Goal: Communication & Community: Answer question/provide support

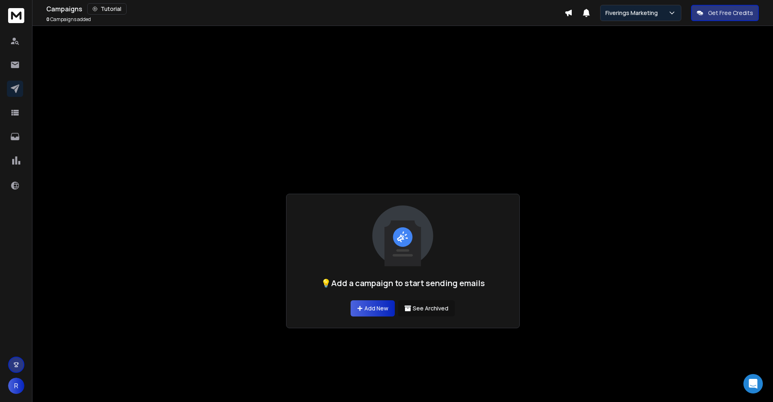
click at [656, 12] on p "Fiverings Marketing" at bounding box center [633, 13] width 56 height 8
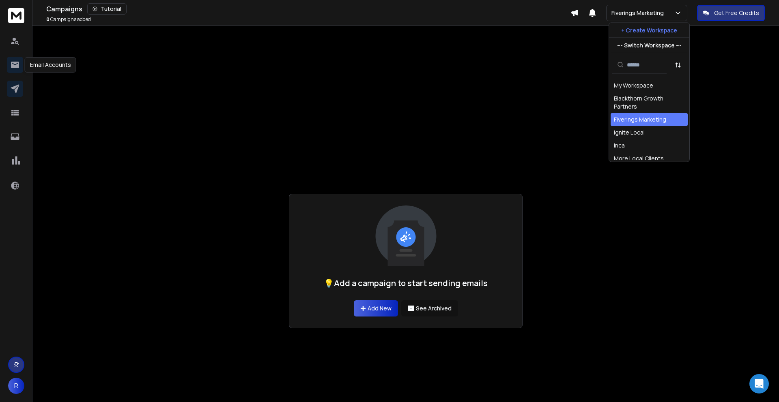
click at [11, 66] on icon at bounding box center [15, 65] width 8 height 6
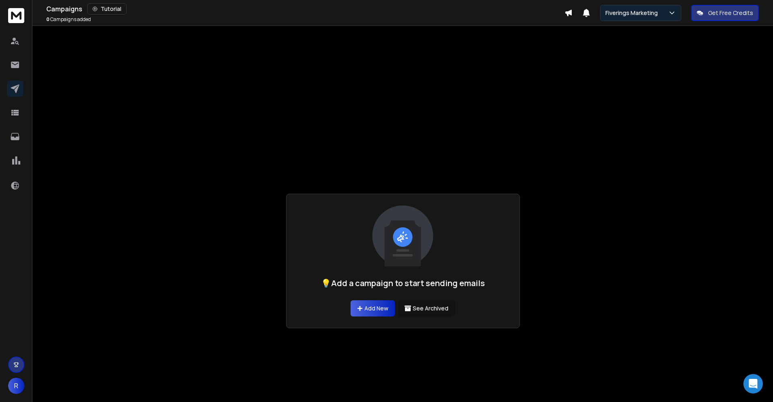
click at [636, 20] on button "Fiverings Marketing" at bounding box center [640, 13] width 81 height 16
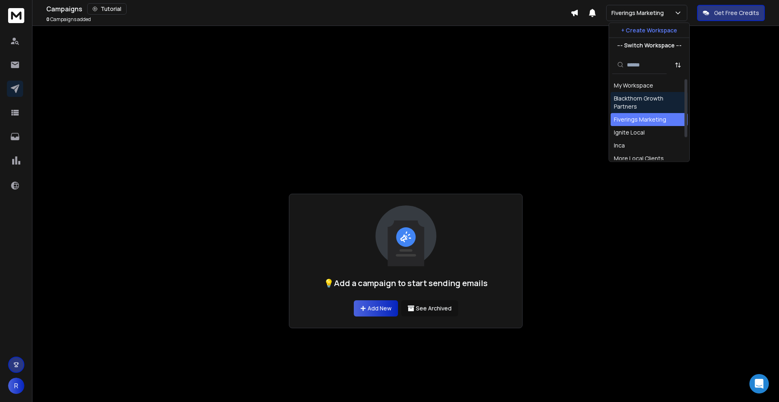
click at [636, 107] on div "Blackthorn Growth Partners" at bounding box center [649, 103] width 71 height 16
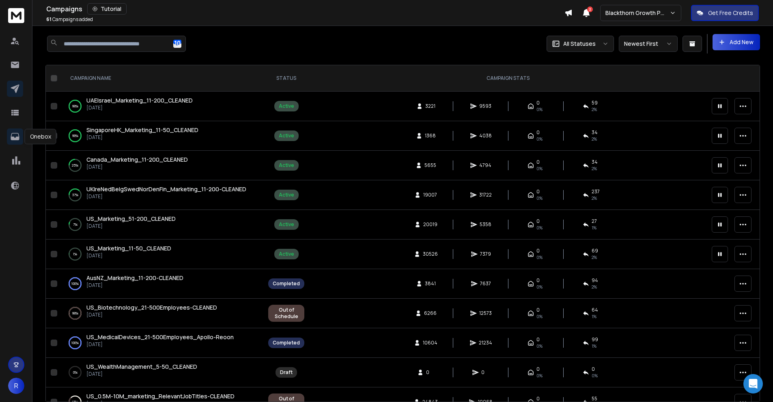
click at [8, 137] on link at bounding box center [15, 137] width 16 height 16
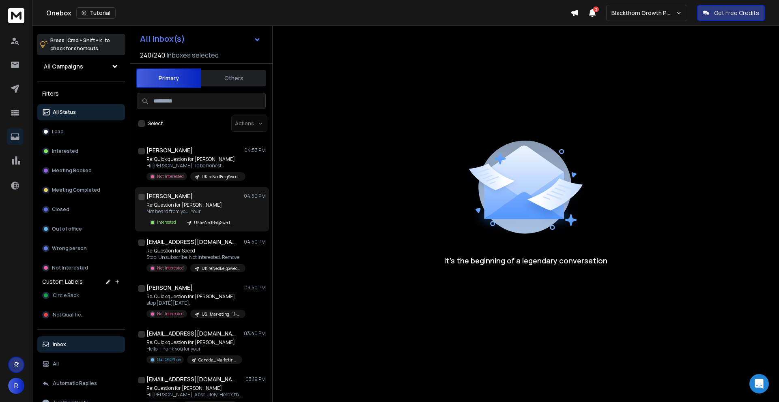
click at [198, 195] on div "[PERSON_NAME] 04:50 PM" at bounding box center [205, 196] width 119 height 8
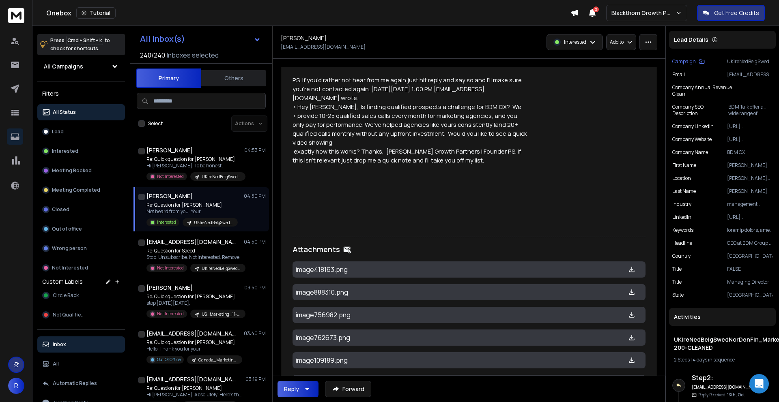
scroll to position [1196, 0]
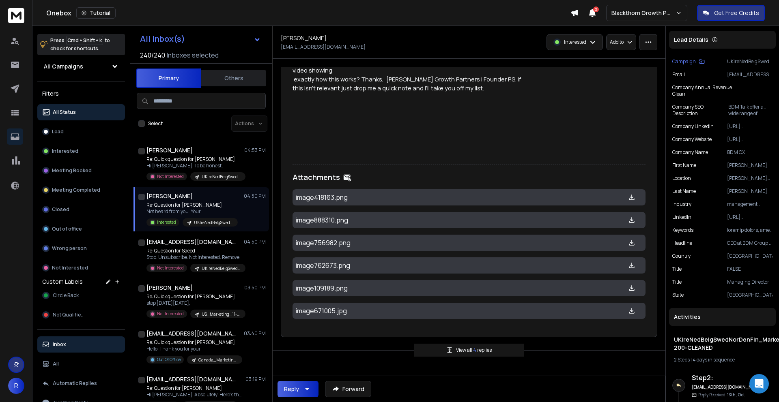
click at [484, 354] on div "View all 4 replies" at bounding box center [469, 350] width 110 height 13
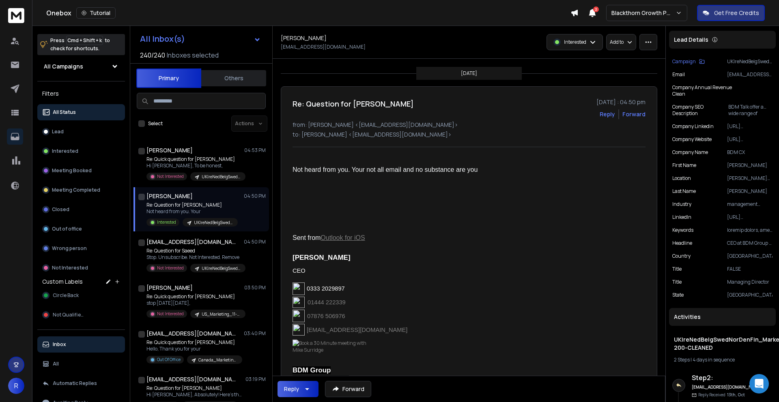
scroll to position [12, 0]
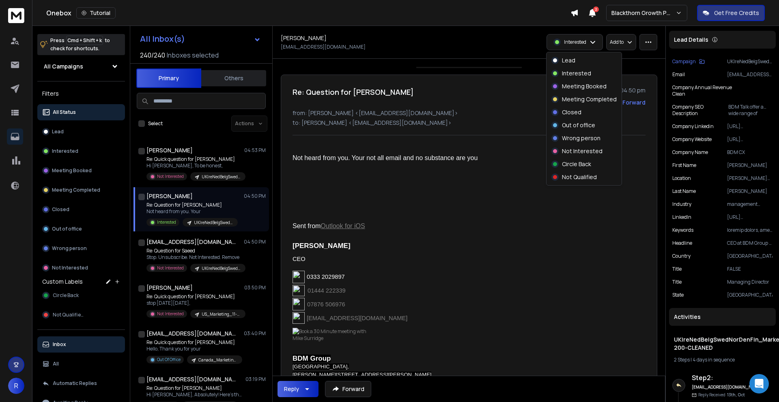
click at [561, 36] on div "Interested" at bounding box center [575, 41] width 56 height 15
click at [576, 154] on p "Not Interested" at bounding box center [582, 151] width 41 height 8
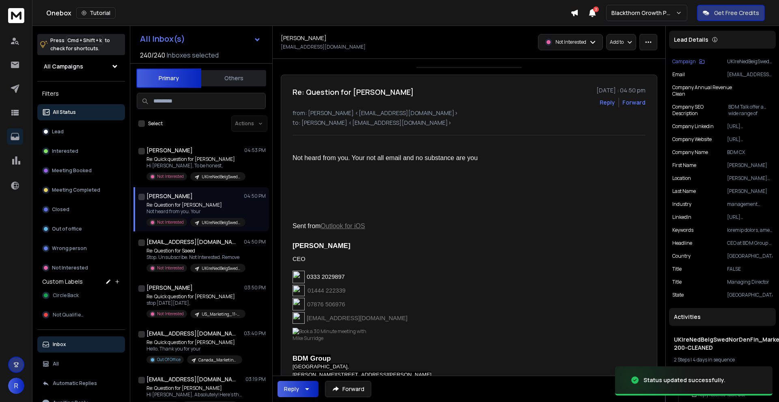
click at [652, 44] on icon "button" at bounding box center [648, 42] width 7 height 7
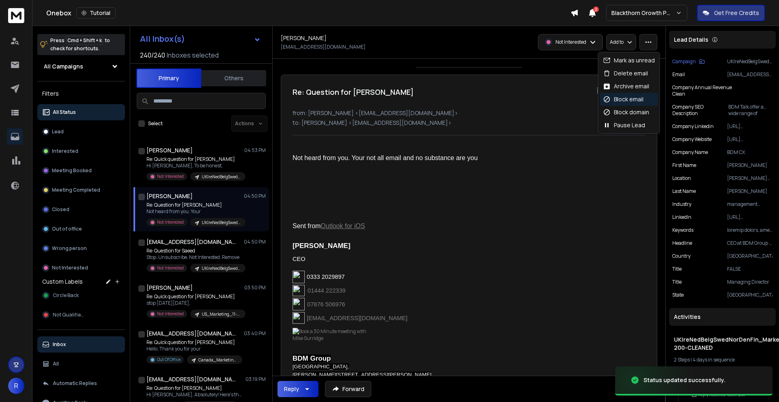
click at [643, 97] on div "Block email" at bounding box center [629, 99] width 58 height 13
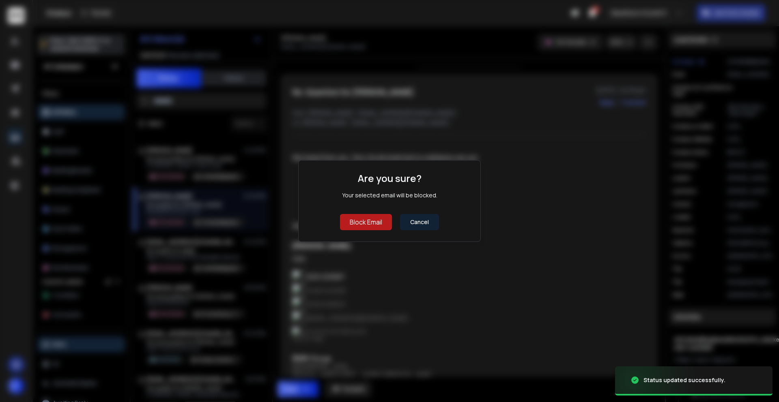
click at [363, 225] on button "Block Email" at bounding box center [366, 222] width 52 height 16
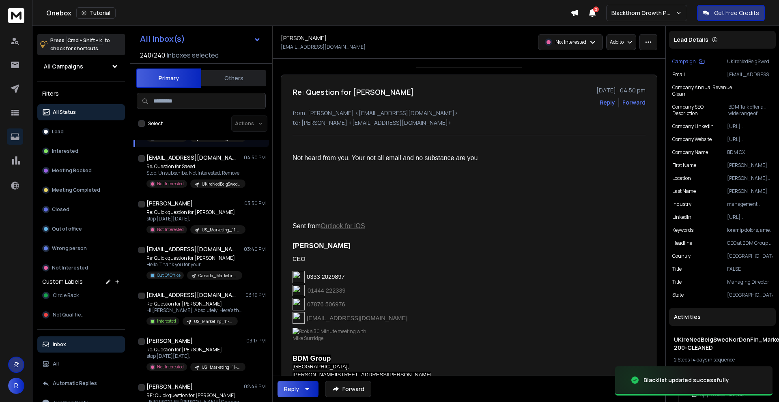
scroll to position [85, 0]
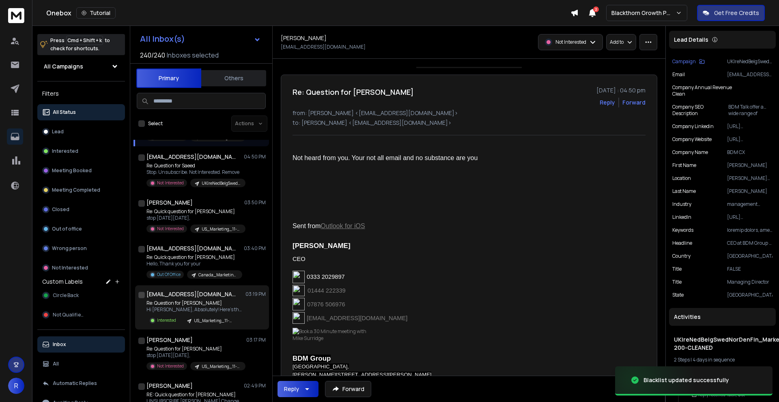
click at [200, 303] on p "Re: Question for [PERSON_NAME]" at bounding box center [194, 303] width 97 height 6
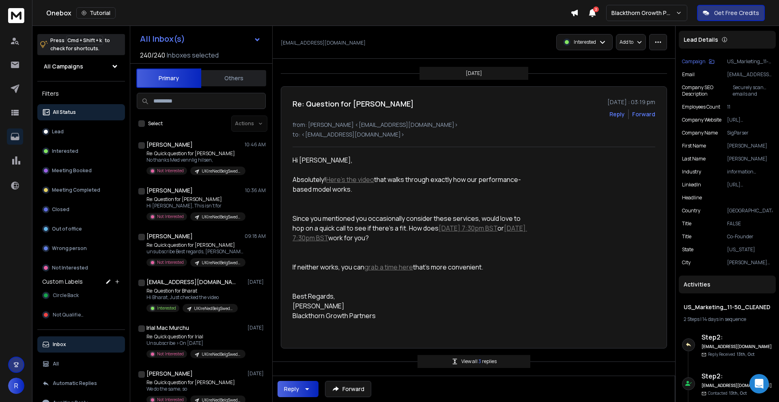
scroll to position [796, 0]
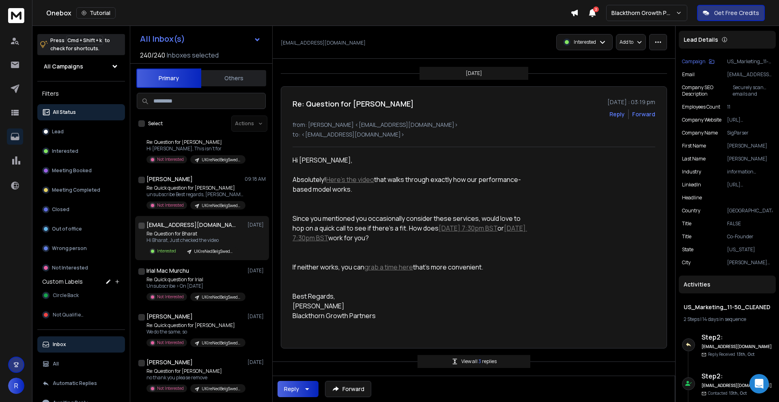
click at [204, 230] on div "[EMAIL_ADDRESS][DOMAIN_NAME] [DATE] Re: Question for Bharat Hi Bharat, Just che…" at bounding box center [205, 238] width 119 height 34
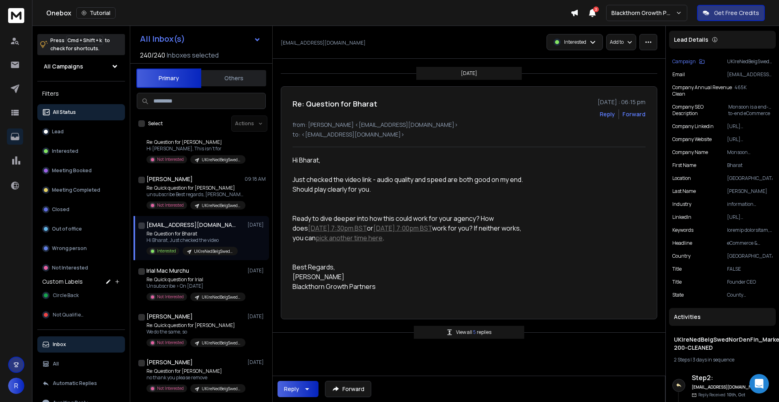
click at [458, 328] on div "View all 5 replies" at bounding box center [469, 332] width 110 height 13
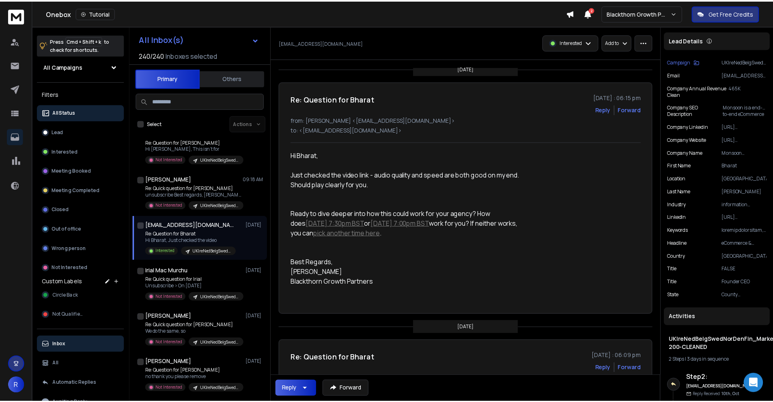
scroll to position [0, 0]
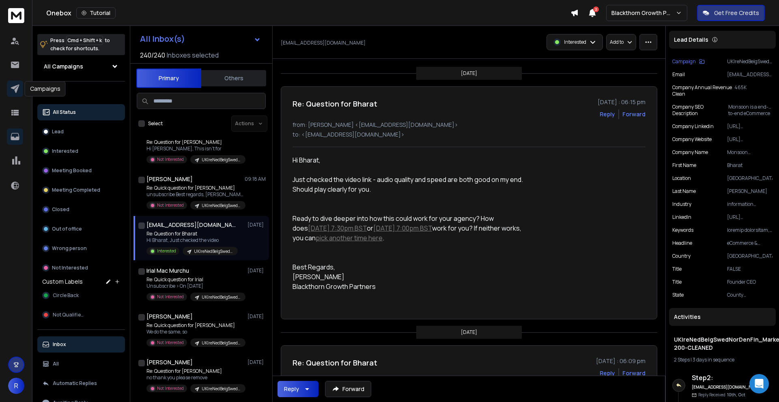
click at [10, 85] on icon at bounding box center [15, 89] width 10 height 10
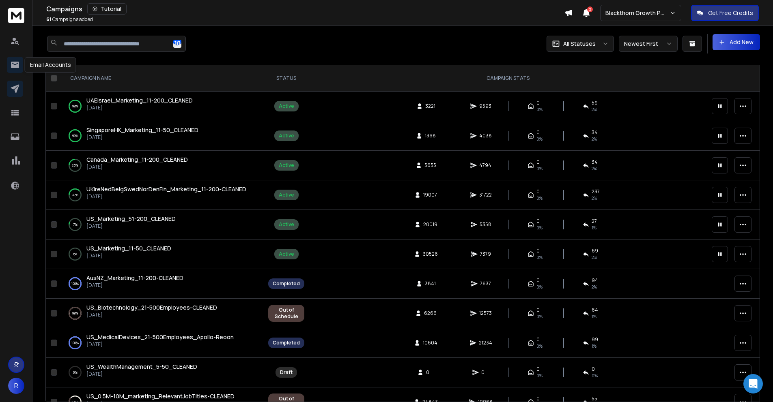
click at [15, 62] on icon at bounding box center [15, 65] width 8 height 6
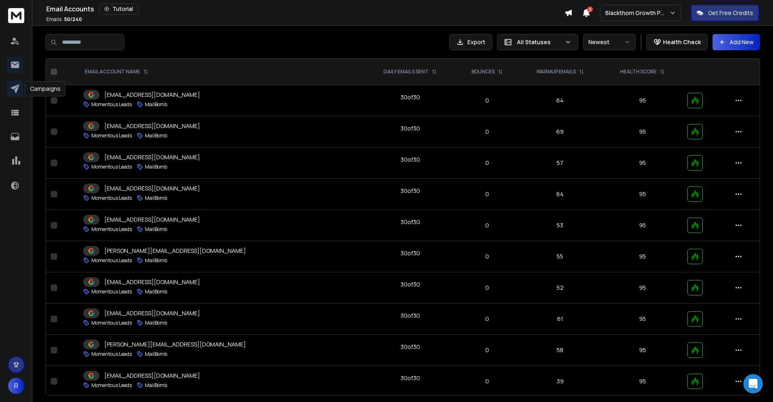
click at [19, 88] on icon at bounding box center [15, 89] width 10 height 10
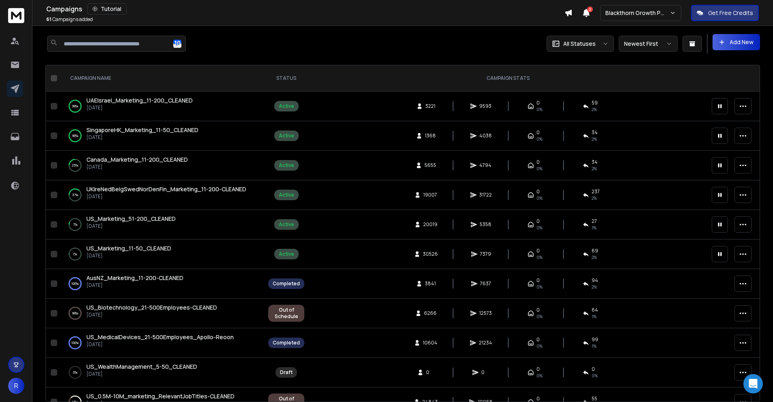
click at [718, 137] on icon at bounding box center [720, 136] width 4 height 4
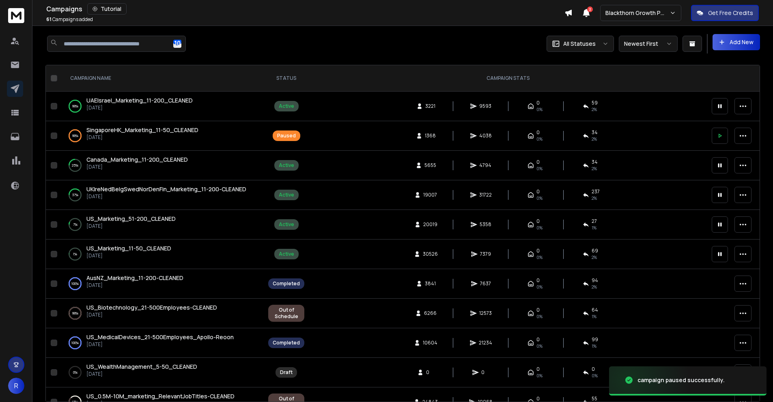
click at [718, 107] on icon at bounding box center [720, 106] width 4 height 4
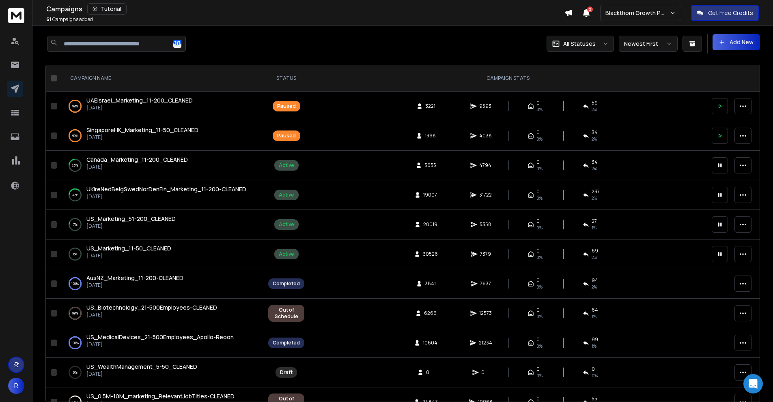
click at [712, 191] on button at bounding box center [720, 195] width 16 height 16
